Goal: Check status

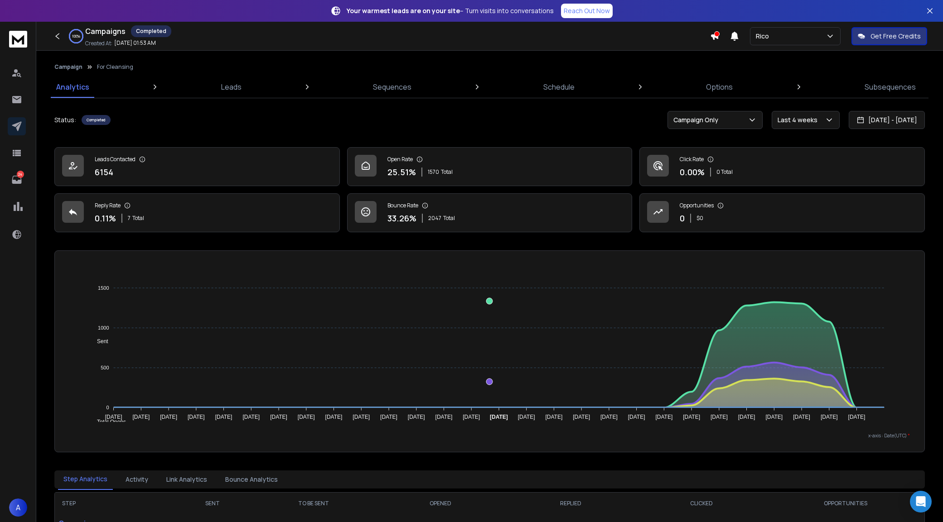
click at [822, 36] on div "Rico" at bounding box center [795, 36] width 79 height 9
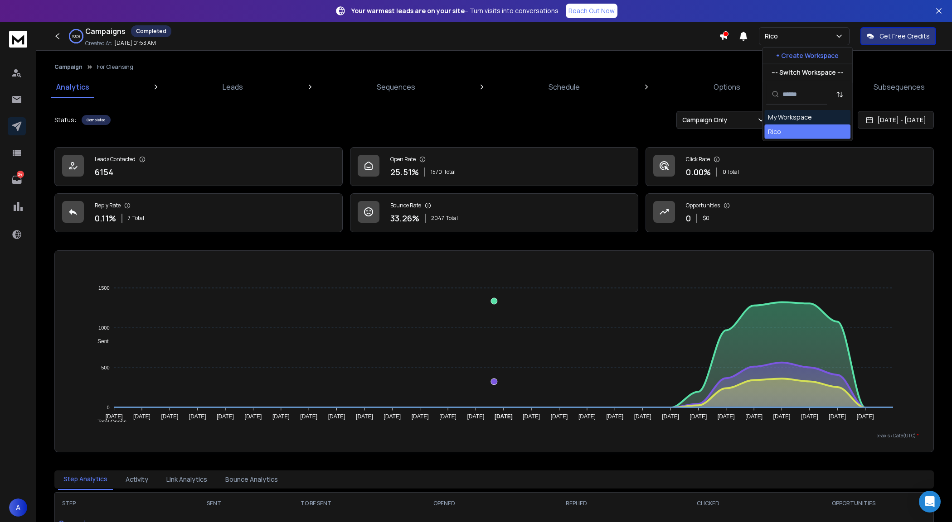
click at [791, 114] on div "My Workspace" at bounding box center [790, 117] width 44 height 9
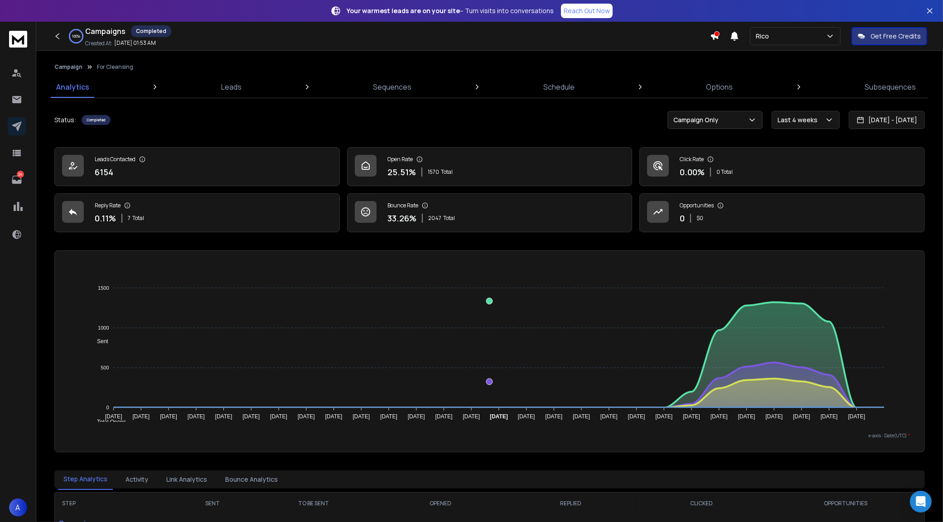
click at [803, 46] on div "100 % Campaigns Completed Created At: Sep 09, 2025, 01:53 AM Rico Get Free Cred…" at bounding box center [471, 36] width 943 height 29
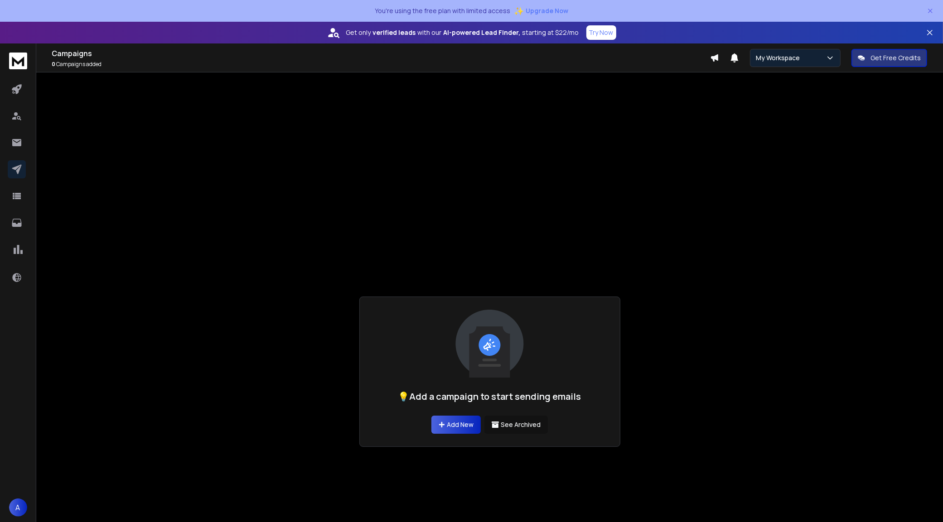
click at [828, 56] on div "My Workspace" at bounding box center [795, 57] width 79 height 9
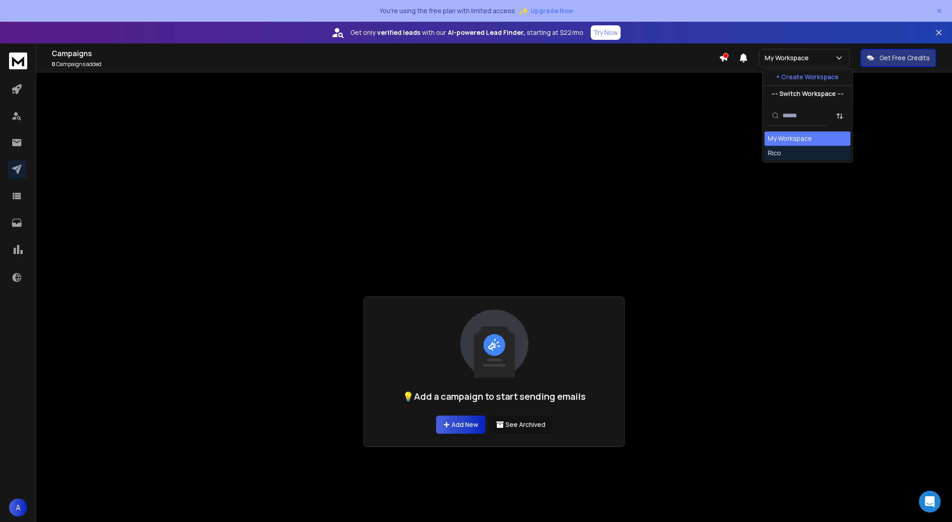
click at [785, 155] on div "Rico" at bounding box center [807, 153] width 86 height 15
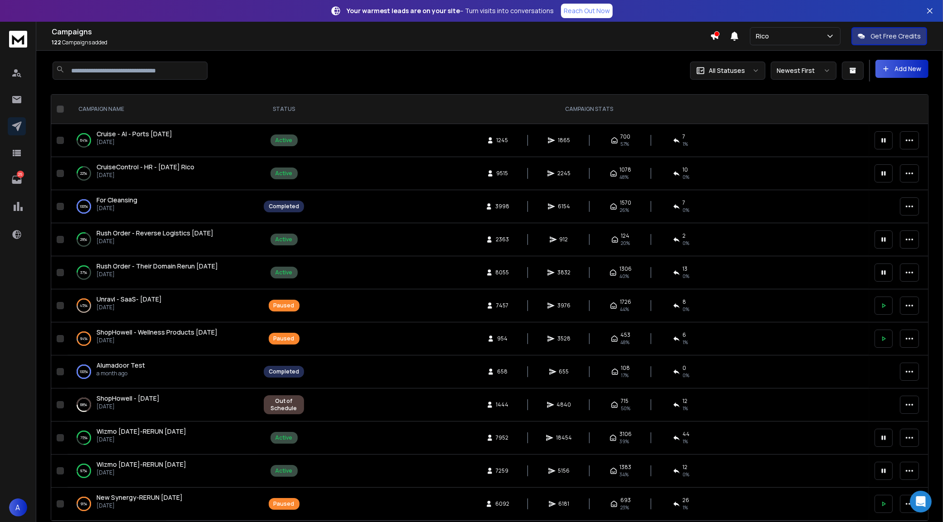
click at [115, 198] on span "For Cleansing" at bounding box center [117, 200] width 41 height 9
